Goal: Check status: Check status

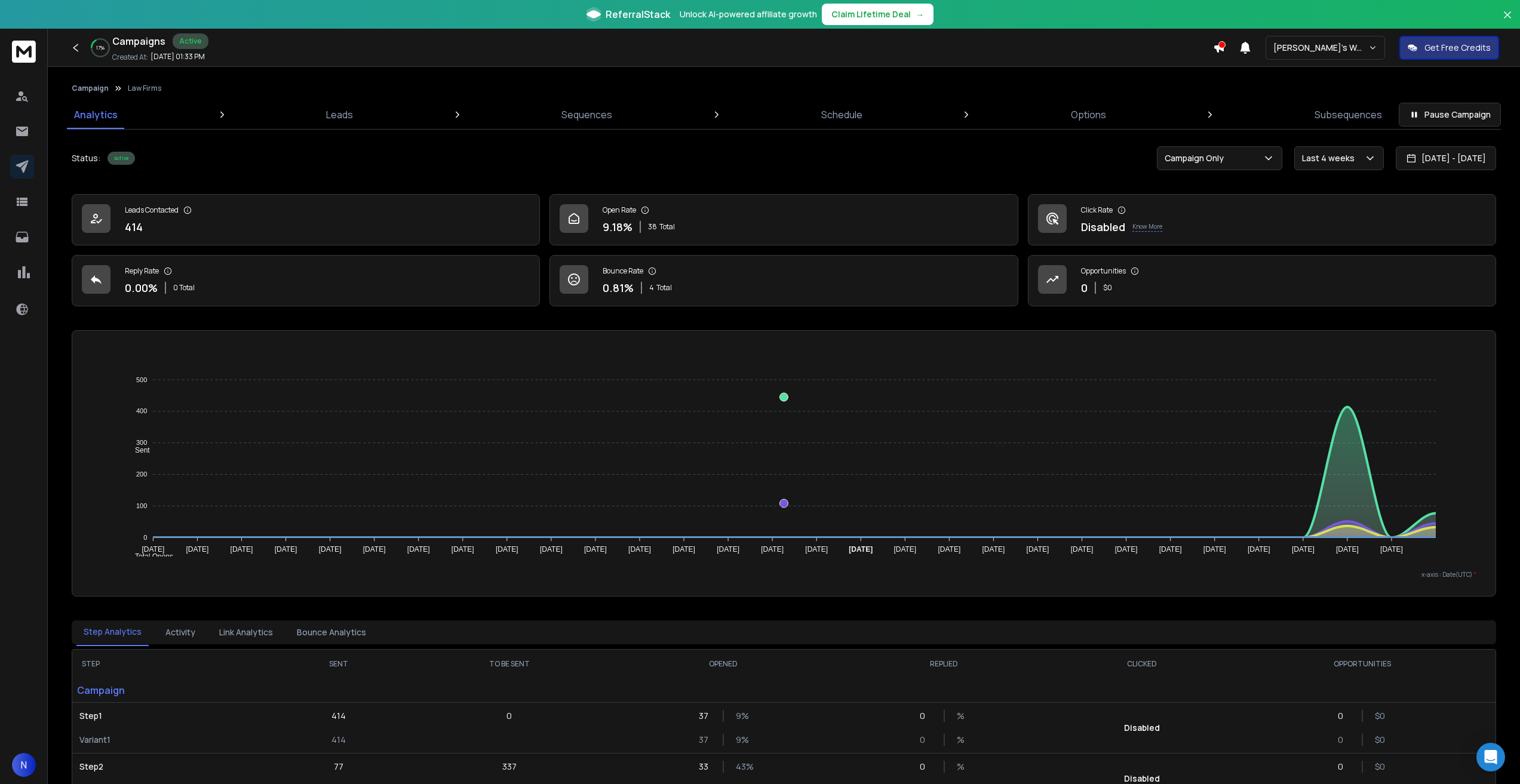
scroll to position [141, 0]
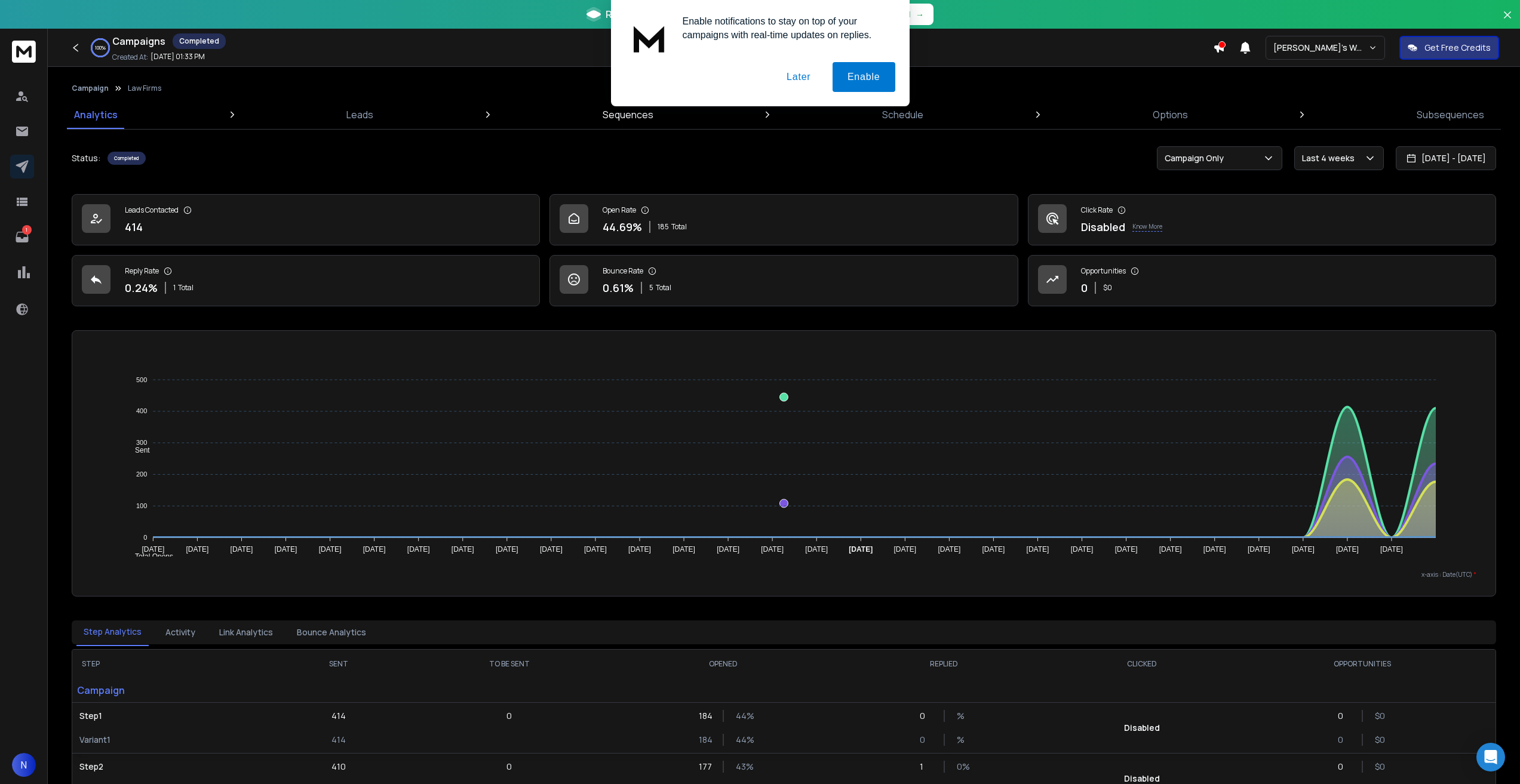
click at [642, 114] on p "Sequences" at bounding box center [628, 115] width 51 height 15
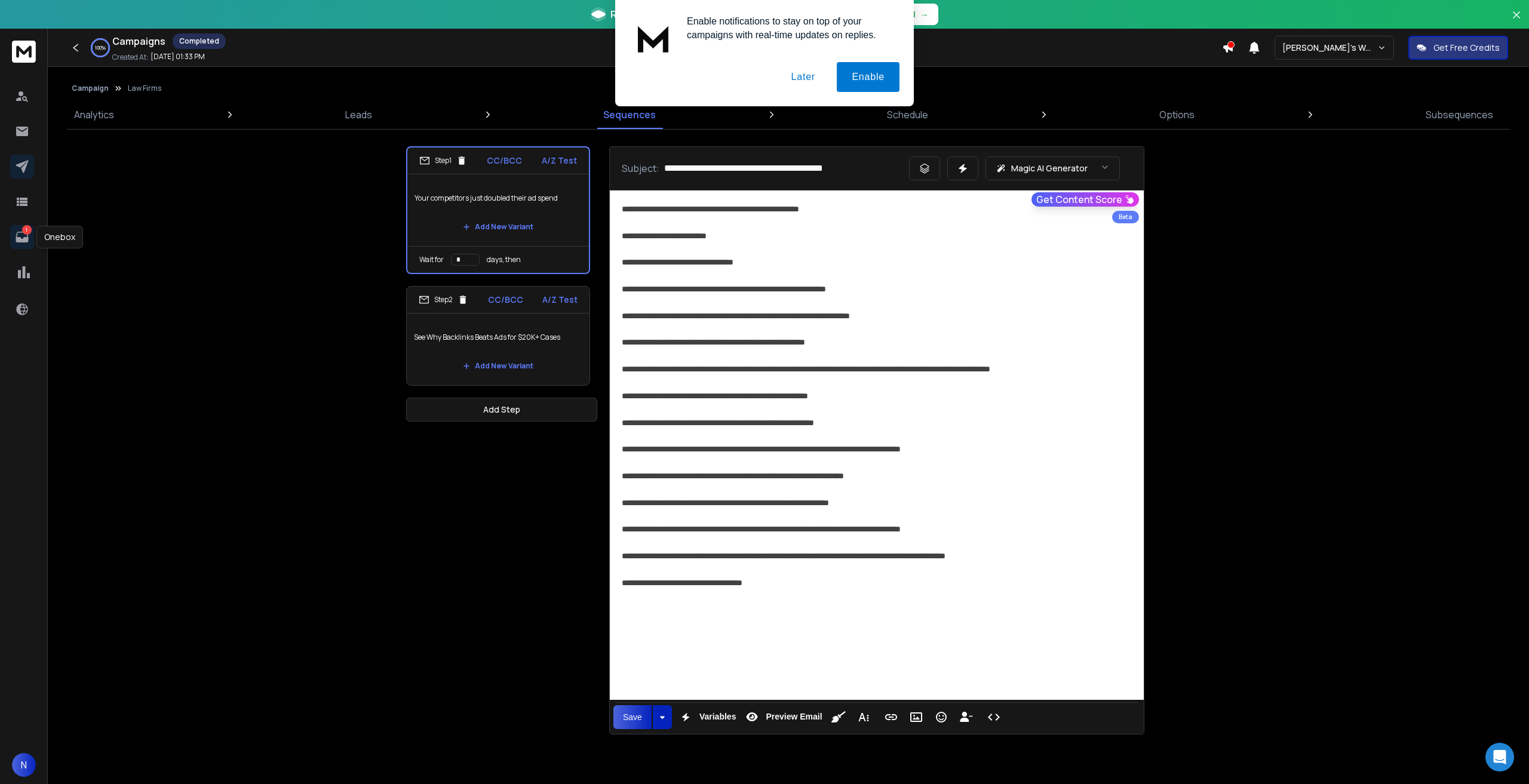
click at [28, 228] on p "1" at bounding box center [26, 229] width 9 height 9
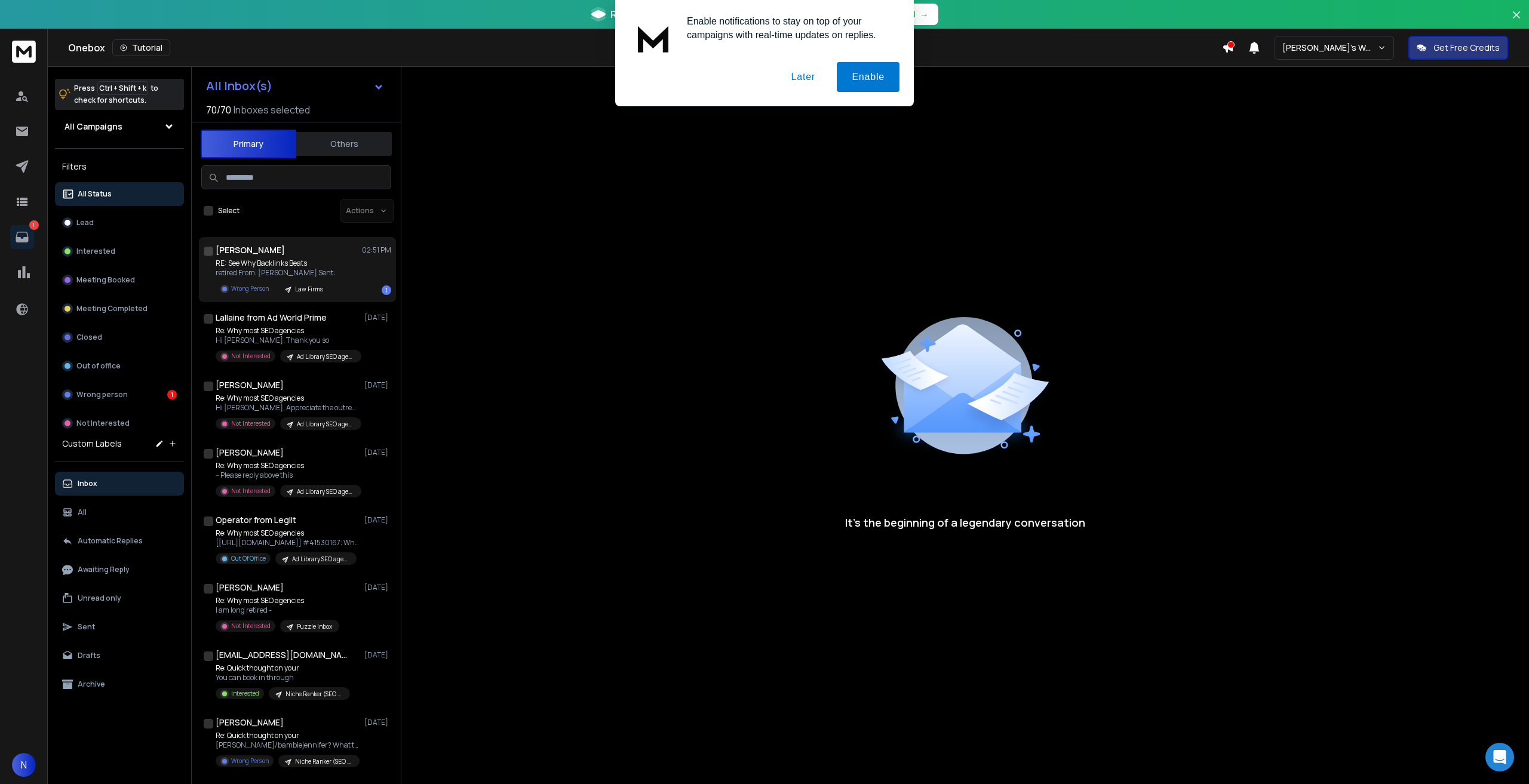
click at [317, 266] on p "RE: See Why Backlinks Beats" at bounding box center [275, 263] width 119 height 9
